Goal: Navigation & Orientation: Find specific page/section

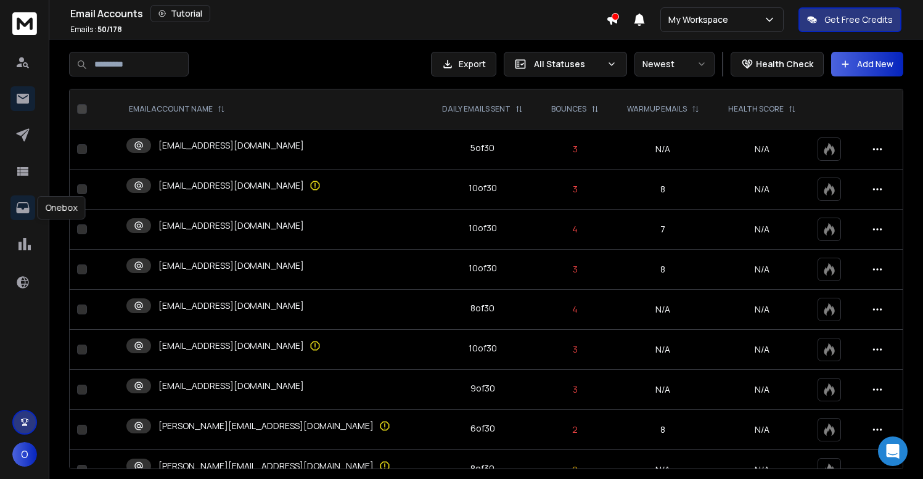
click at [26, 202] on icon at bounding box center [22, 207] width 13 height 11
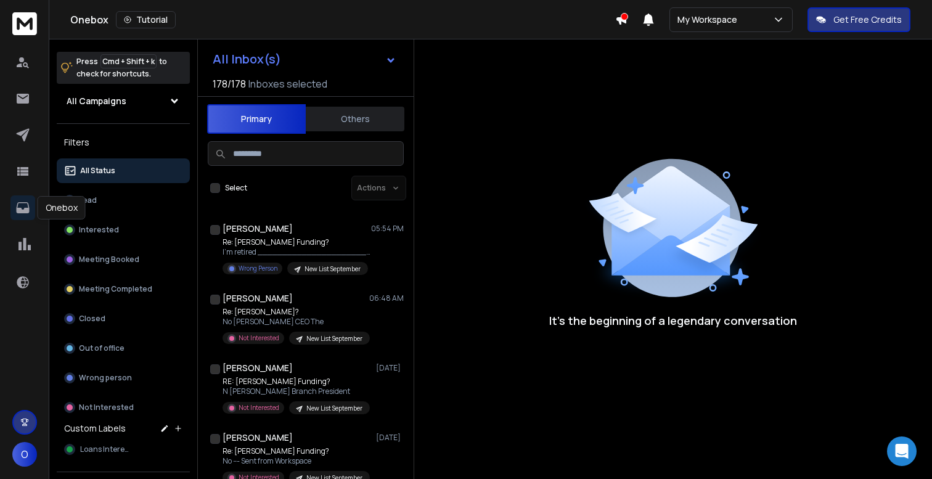
click at [351, 112] on button "Others" at bounding box center [355, 118] width 99 height 27
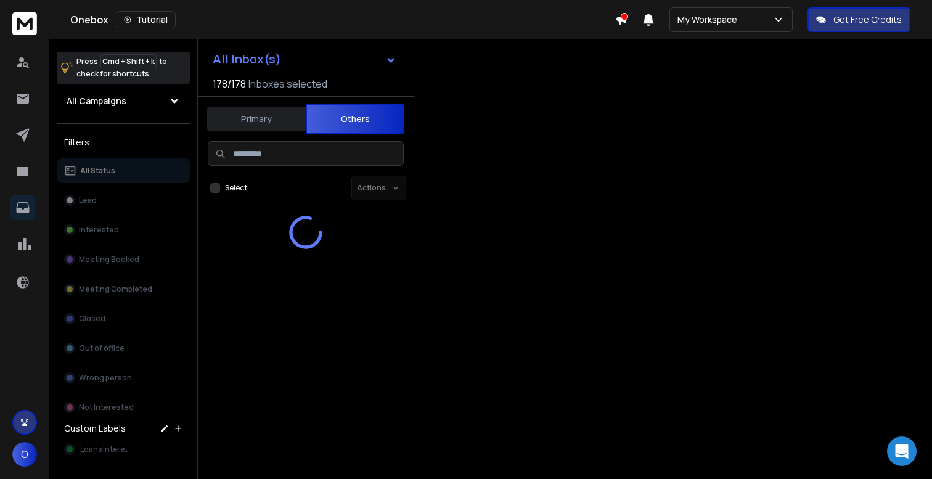
click at [264, 113] on button "Primary" at bounding box center [256, 118] width 99 height 27
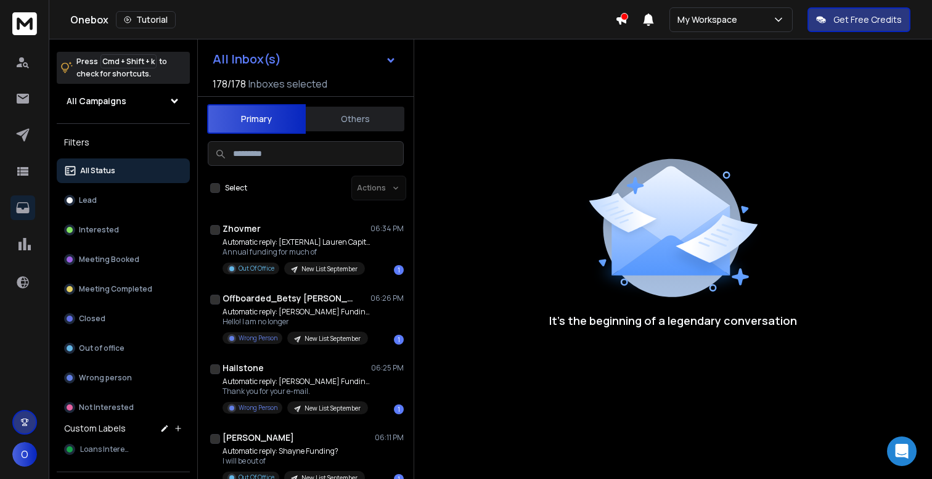
click at [315, 114] on button "Others" at bounding box center [355, 118] width 99 height 27
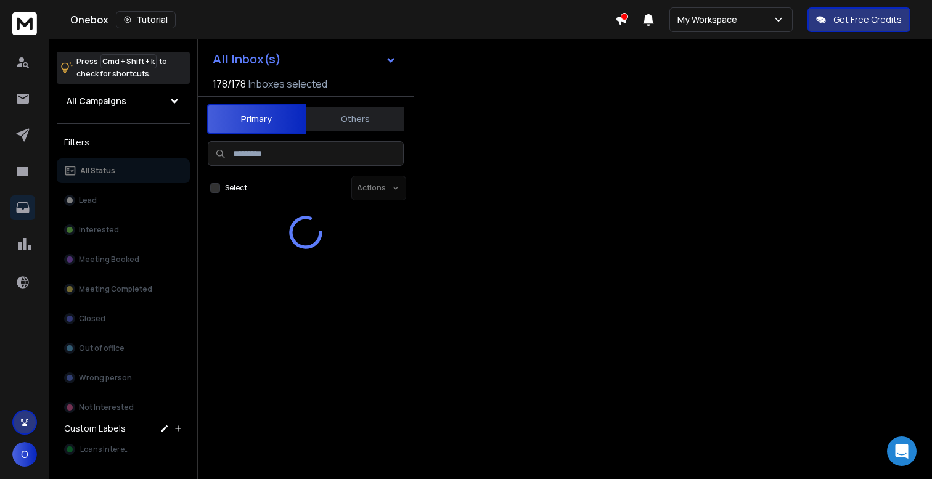
click at [266, 112] on button "Primary" at bounding box center [256, 119] width 99 height 30
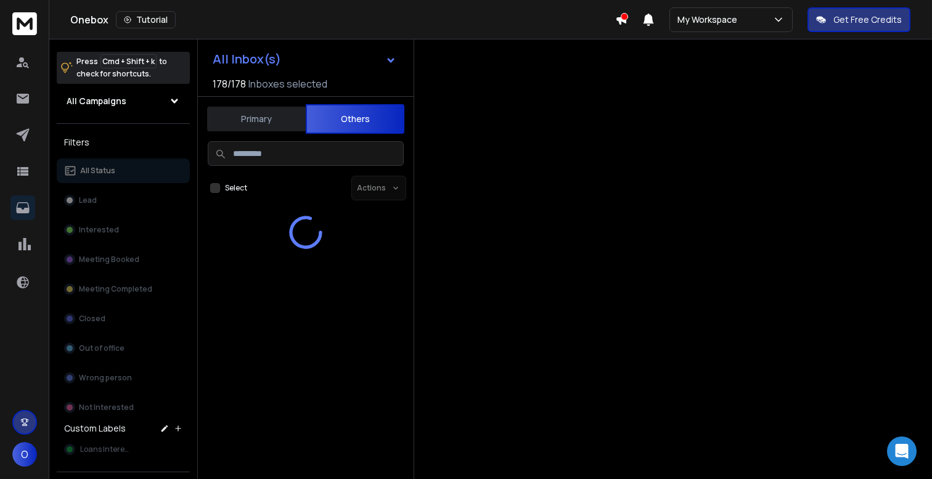
click at [330, 111] on button "Others" at bounding box center [355, 119] width 99 height 30
click at [316, 232] on icon at bounding box center [306, 233] width 52 height 52
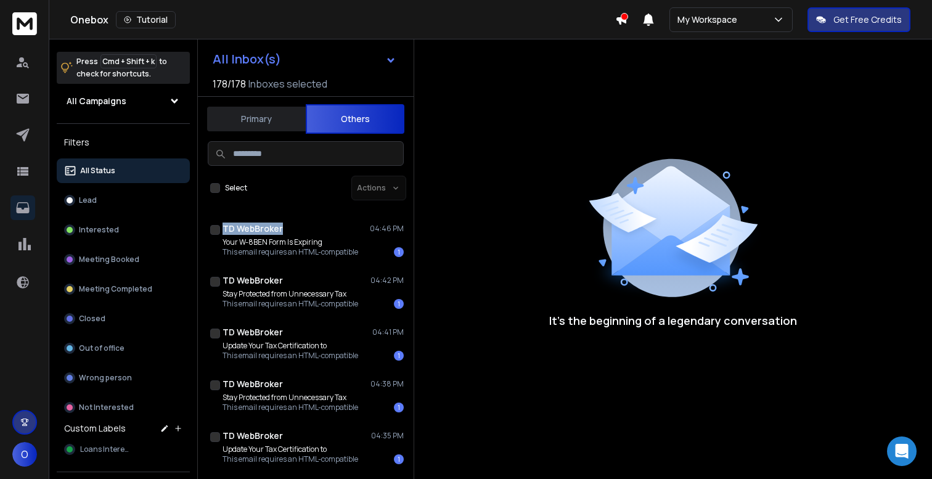
click at [316, 232] on div "TD WebBroker 04:46 PM" at bounding box center [313, 229] width 181 height 12
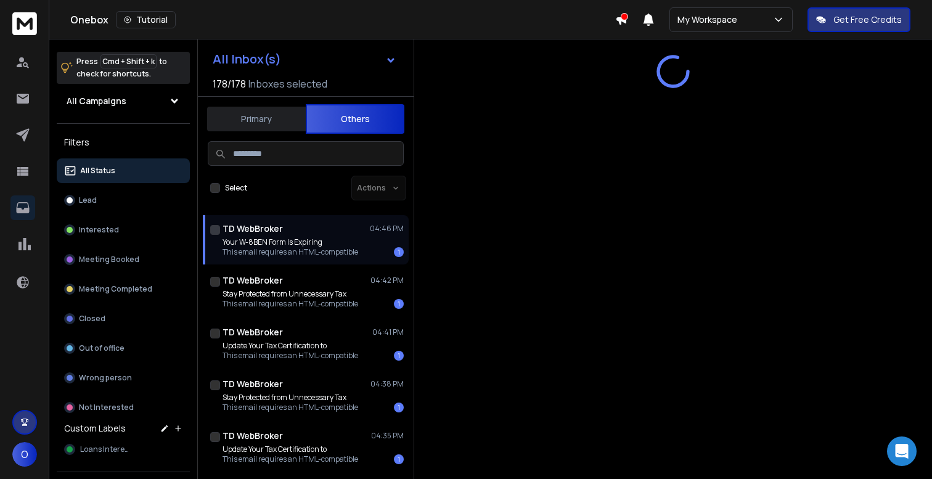
click at [327, 252] on p "This email requires an HTML-compatible" at bounding box center [291, 252] width 136 height 10
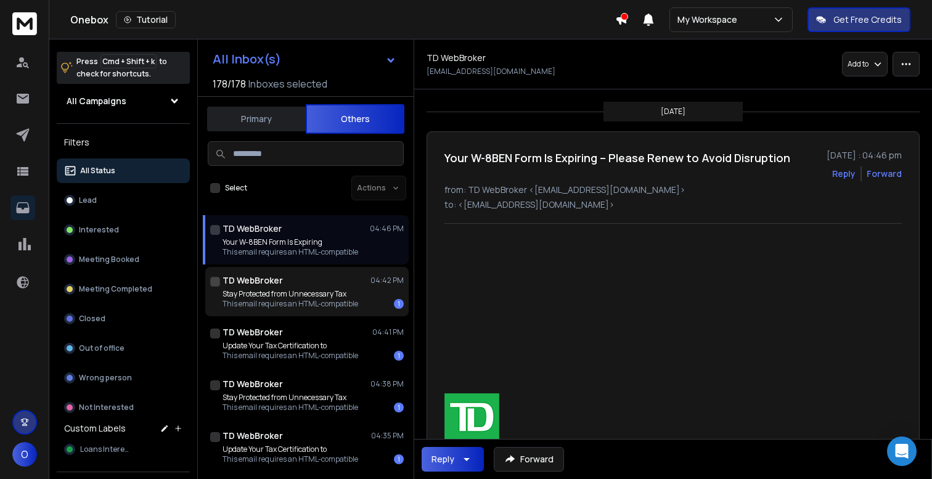
click at [329, 288] on div "TD WebBroker 04:42 PM Stay Protected from Unnecessary Tax This email requires a…" at bounding box center [313, 291] width 181 height 35
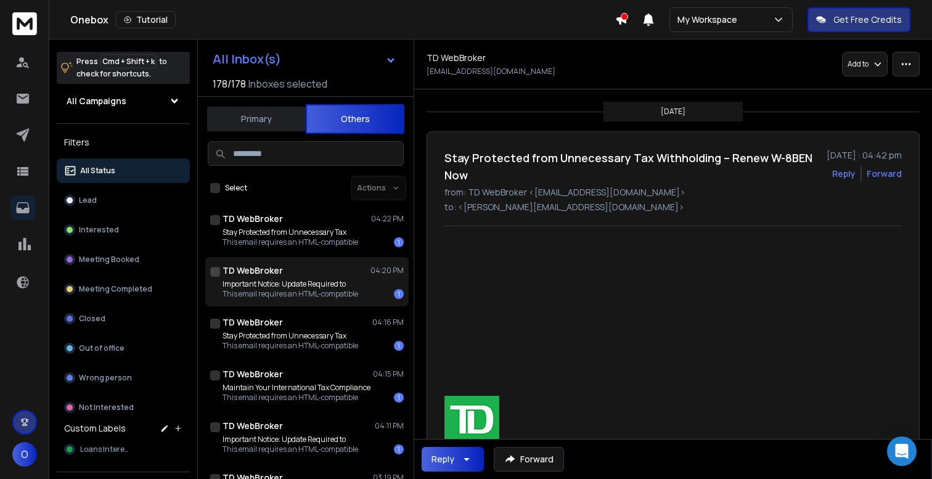
click at [329, 285] on p "Important Notice: Update Required to" at bounding box center [291, 284] width 136 height 10
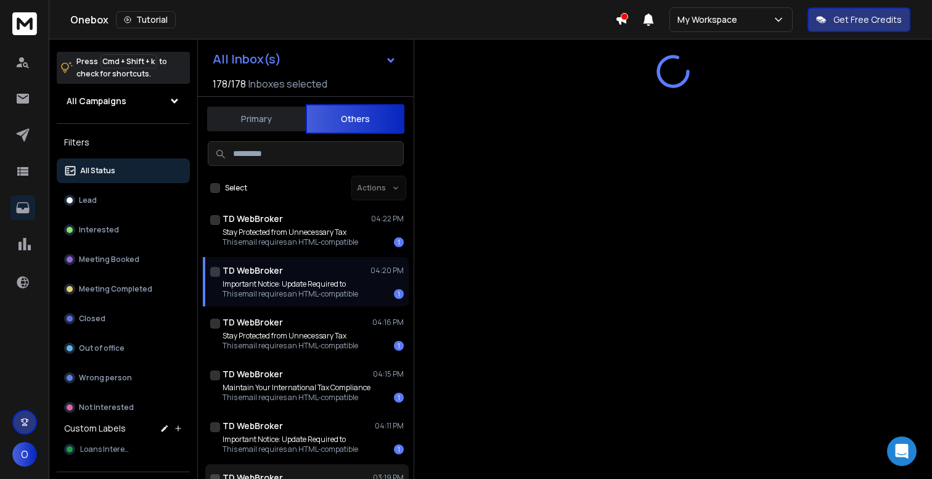
scroll to position [656, 0]
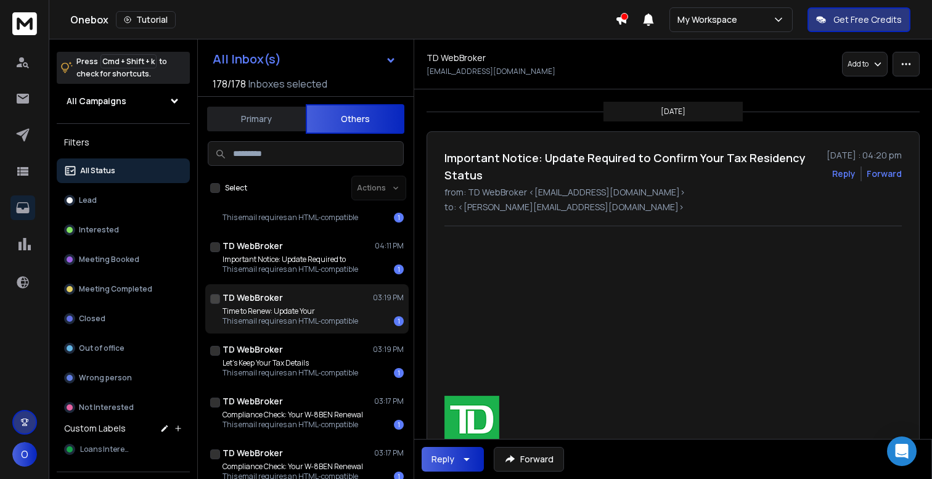
click at [337, 327] on div "TD WebBroker 03:19 PM Time to Renew: Update Your This email requires an HTML-co…" at bounding box center [306, 308] width 203 height 49
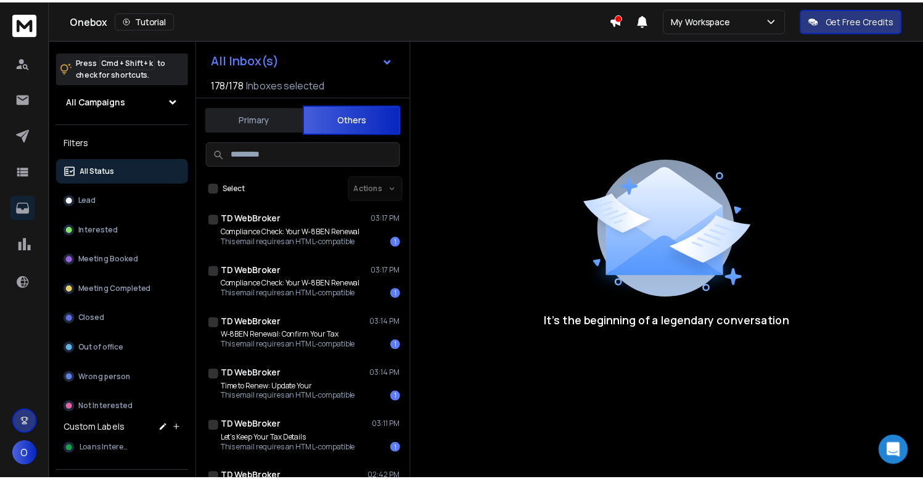
scroll to position [2329, 0]
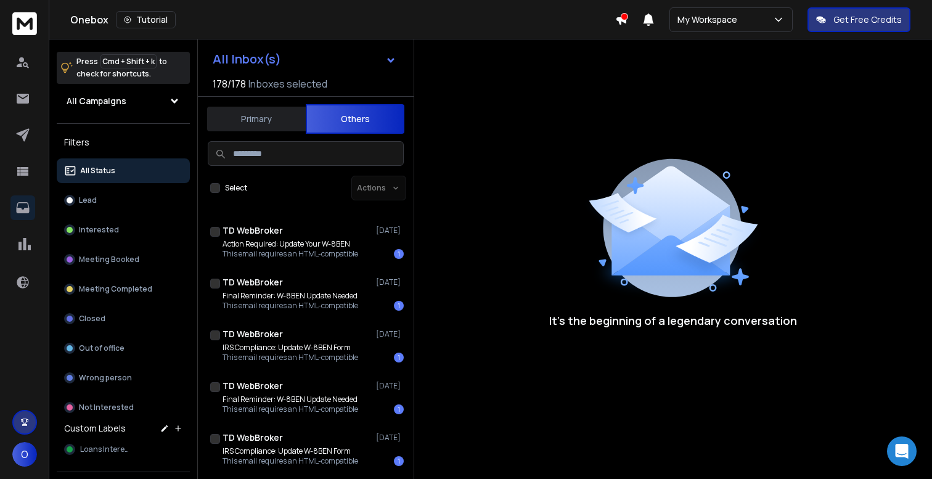
click at [258, 112] on button "Primary" at bounding box center [256, 118] width 99 height 27
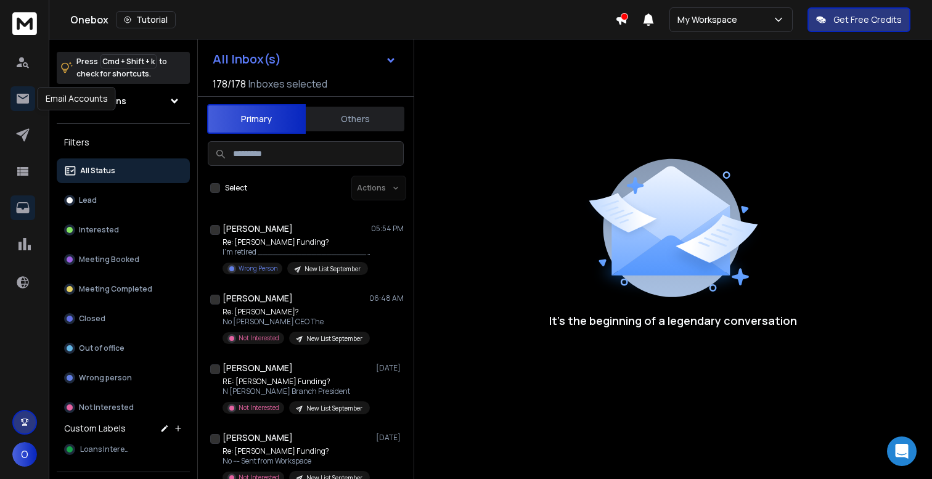
click at [17, 99] on icon at bounding box center [23, 99] width 12 height 10
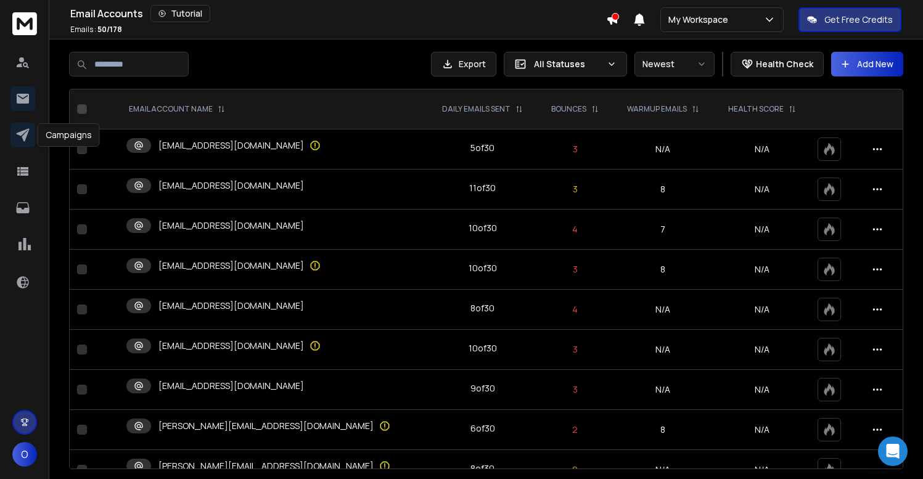
click at [19, 125] on link at bounding box center [22, 135] width 25 height 25
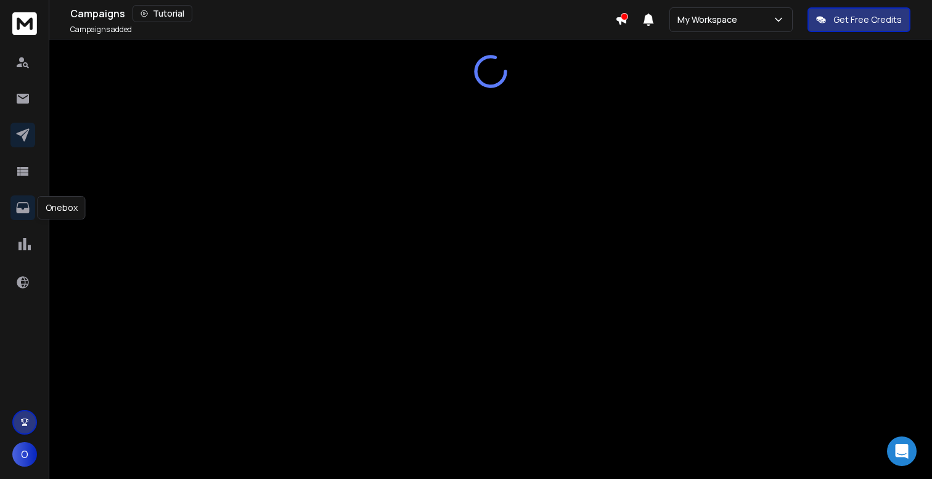
click at [28, 202] on icon at bounding box center [22, 207] width 15 height 15
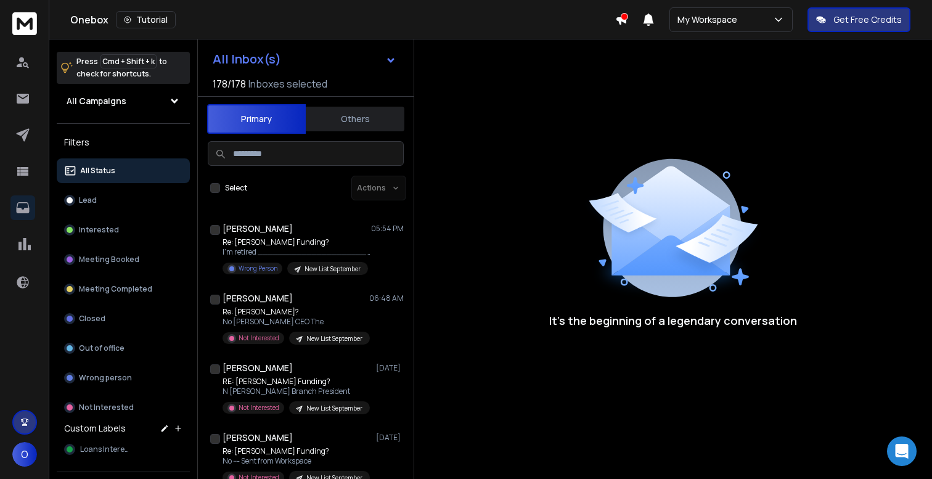
drag, startPoint x: 390, startPoint y: 138, endPoint x: 340, endPoint y: 123, distance: 52.3
click at [389, 138] on div at bounding box center [306, 151] width 206 height 30
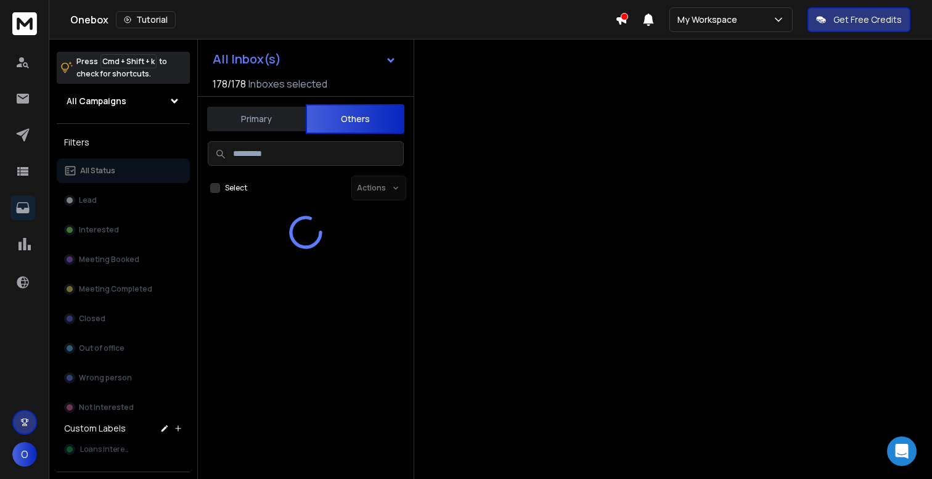
click at [340, 123] on button "Others" at bounding box center [355, 119] width 99 height 30
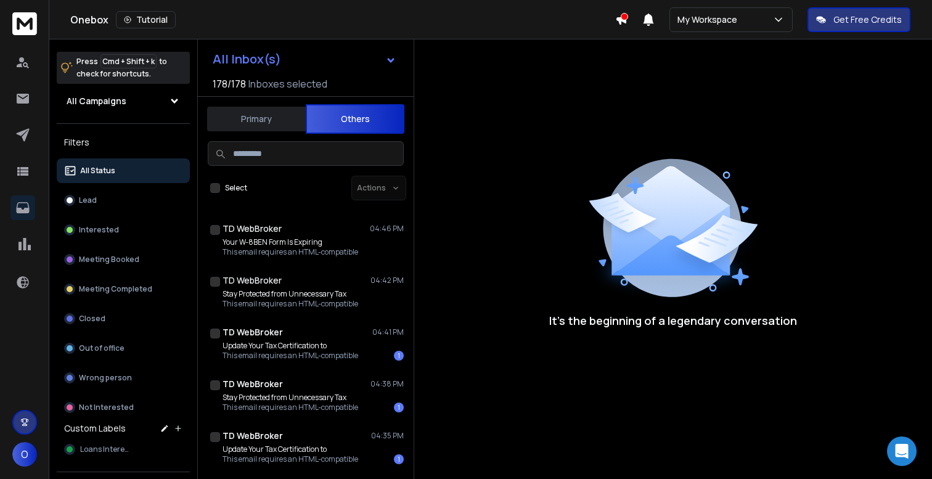
click at [227, 139] on div at bounding box center [306, 151] width 206 height 30
click at [232, 133] on div "Primary Others Select Actions TD WebBroker 04:46 PM Your W-8BEN Form Is Expirin…" at bounding box center [306, 337] width 216 height 461
click at [248, 103] on div "All Inbox(s) 178 / 178 Inboxes selected Primary Others Select Actions TD WebBro…" at bounding box center [306, 278] width 216 height 479
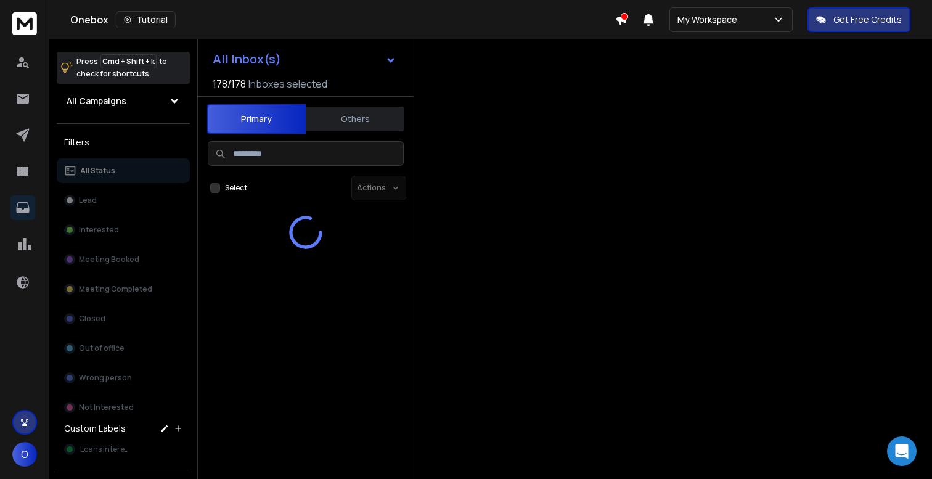
click at [250, 113] on button "Primary" at bounding box center [256, 119] width 99 height 30
